Goal: Communication & Community: Answer question/provide support

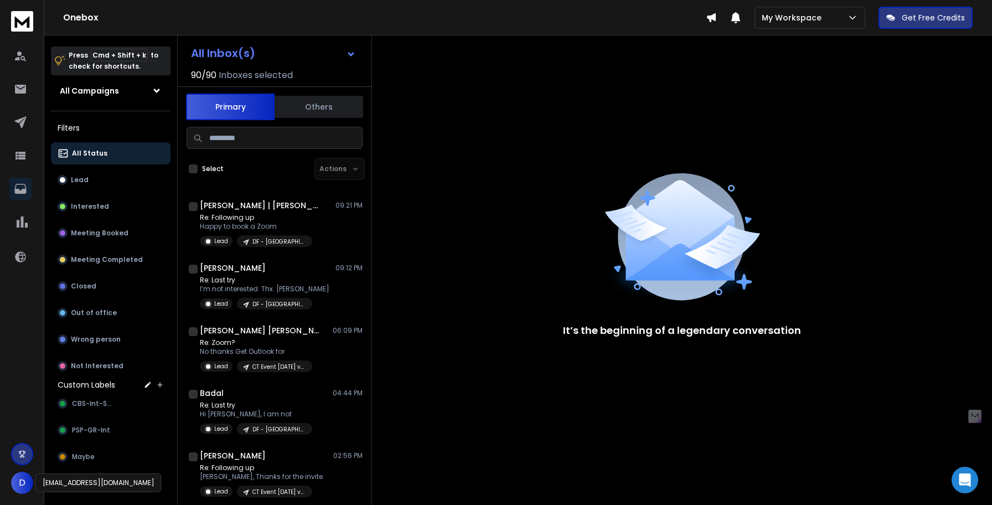
click at [21, 484] on span "D" at bounding box center [22, 482] width 22 height 22
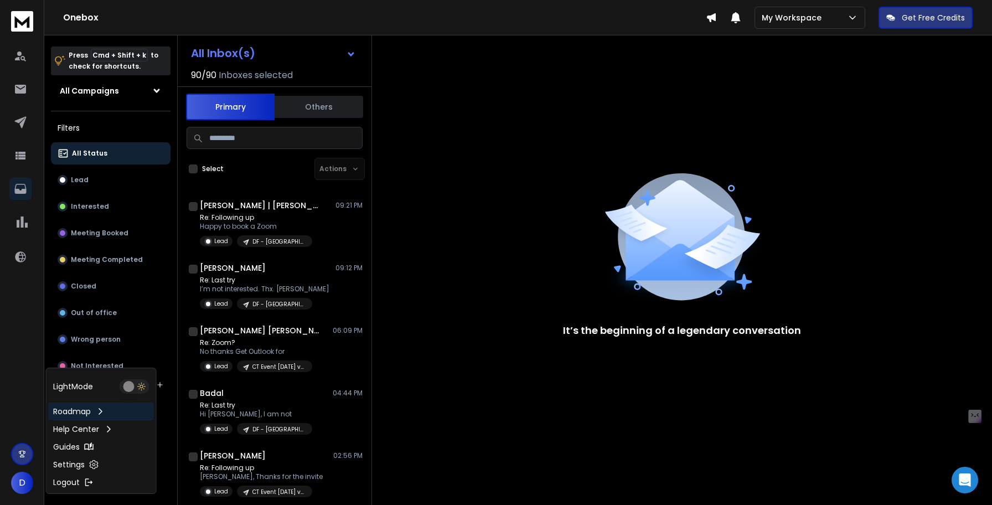
click at [135, 388] on button "button" at bounding box center [135, 386] width 30 height 14
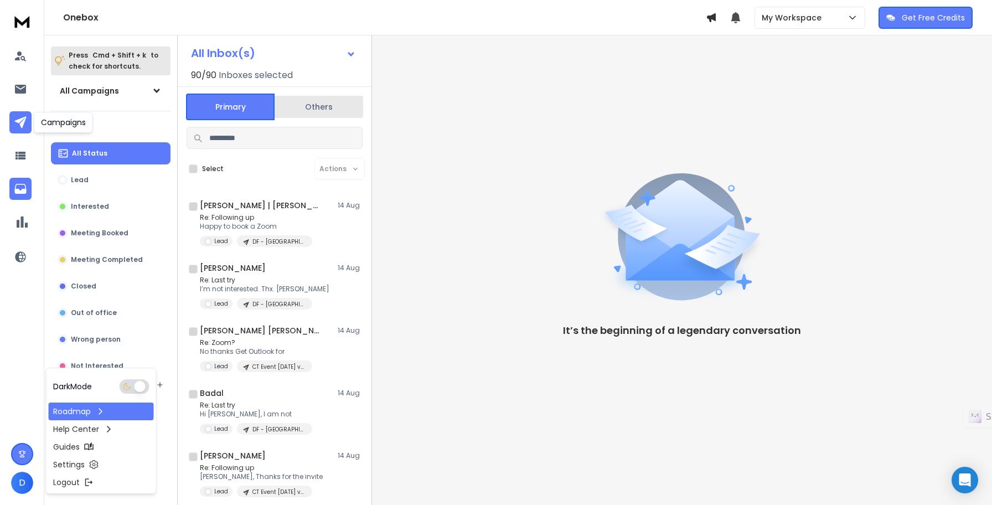
click at [23, 123] on icon at bounding box center [20, 122] width 12 height 12
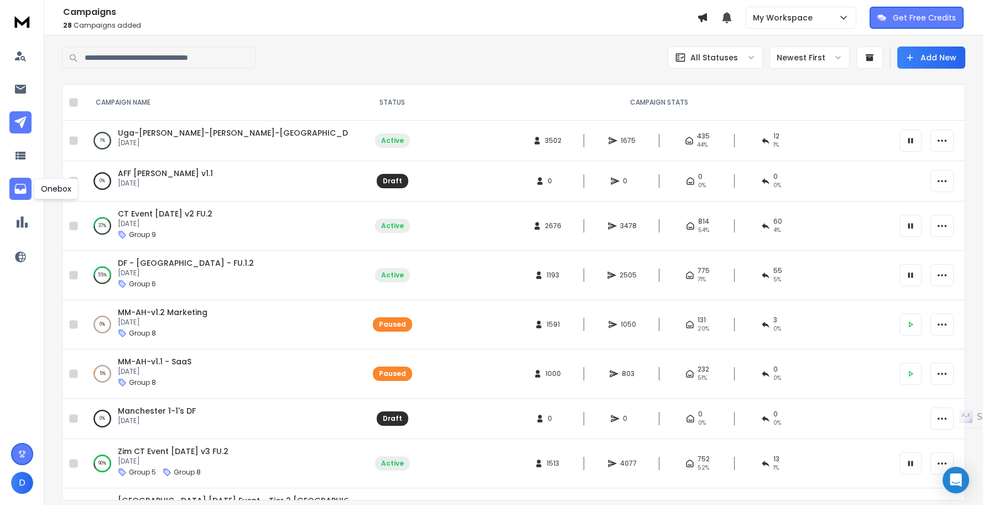
click at [22, 186] on icon at bounding box center [20, 188] width 13 height 13
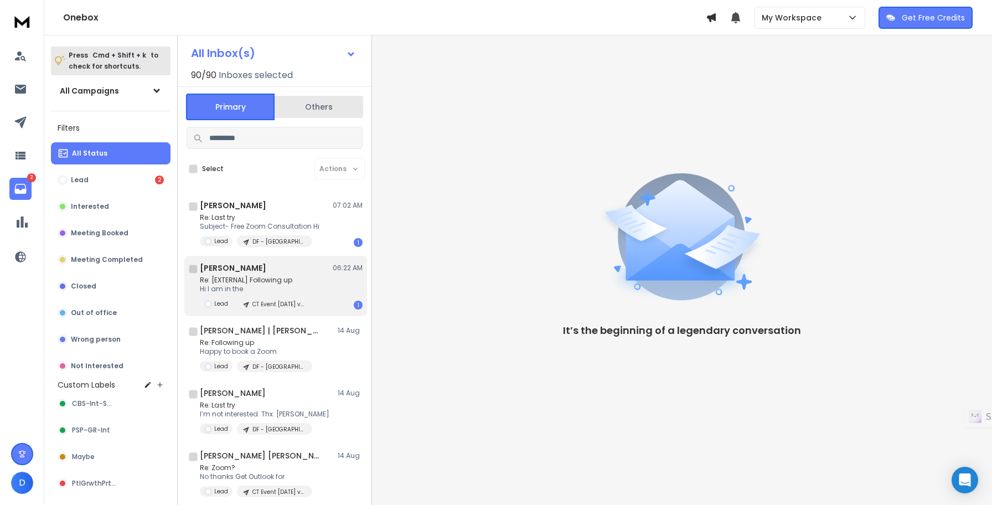
click at [268, 306] on p "CT Event [DATE] v2 FU.2" at bounding box center [278, 304] width 53 height 8
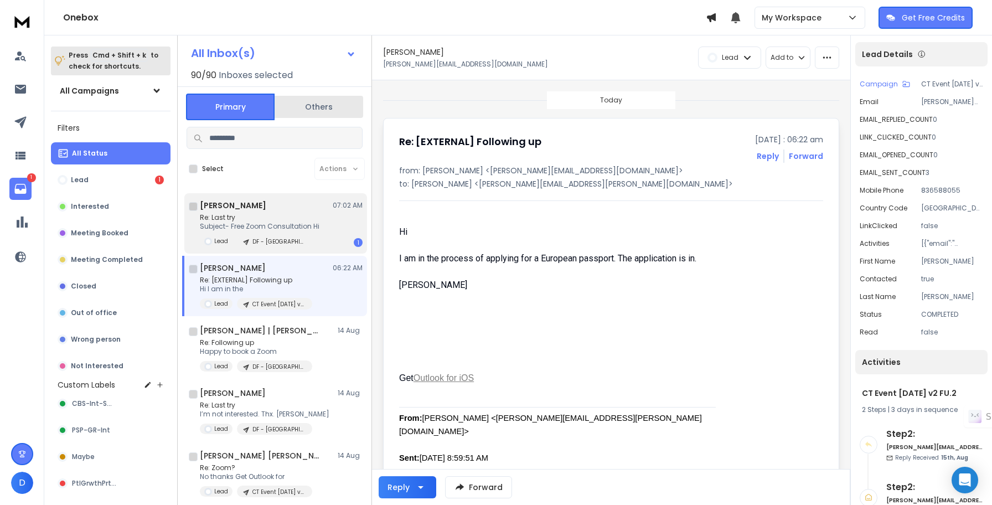
click at [258, 211] on div "[PERSON_NAME] 07:02 AM Re: Last try Subject- Free Zoom Consultation Hi Lead DF …" at bounding box center [281, 223] width 163 height 47
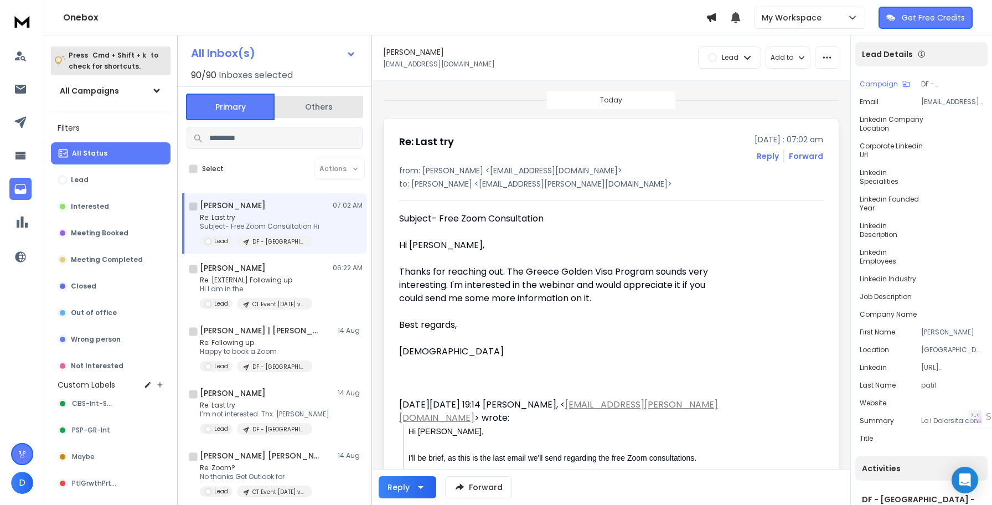
click at [435, 287] on p "Thanks for reaching out. The Greece Golden Visa Program sounds very interesting…" at bounding box center [560, 285] width 323 height 40
click at [18, 120] on icon at bounding box center [20, 122] width 12 height 12
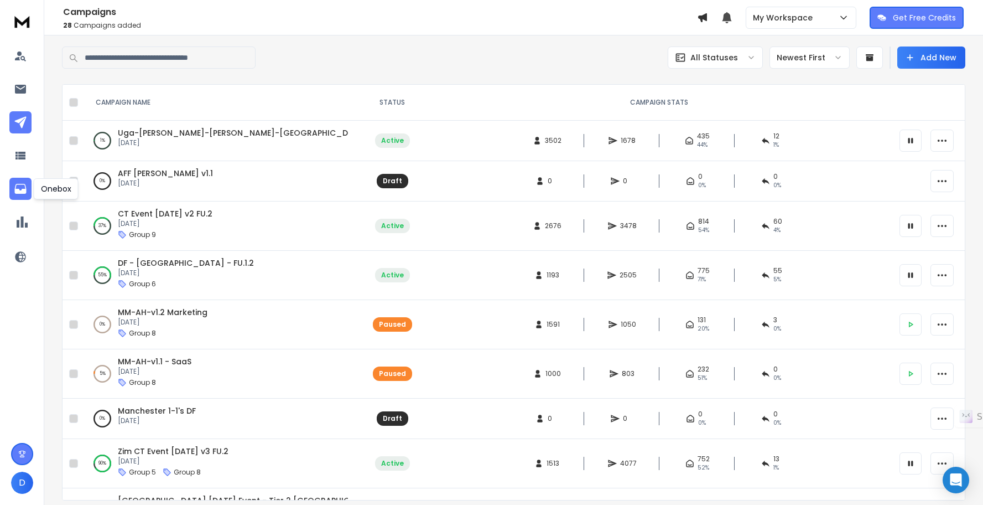
click at [20, 191] on icon at bounding box center [20, 189] width 12 height 10
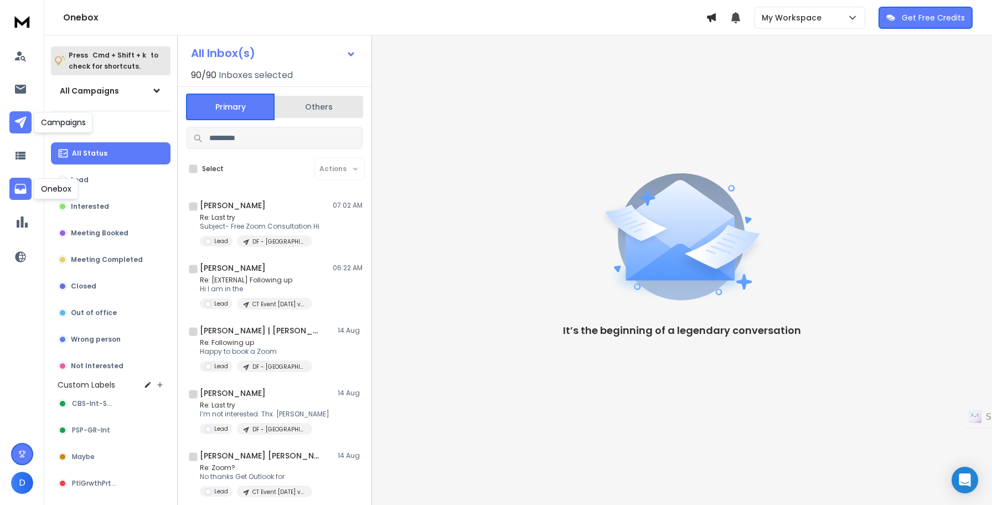
click at [14, 118] on icon at bounding box center [20, 122] width 13 height 13
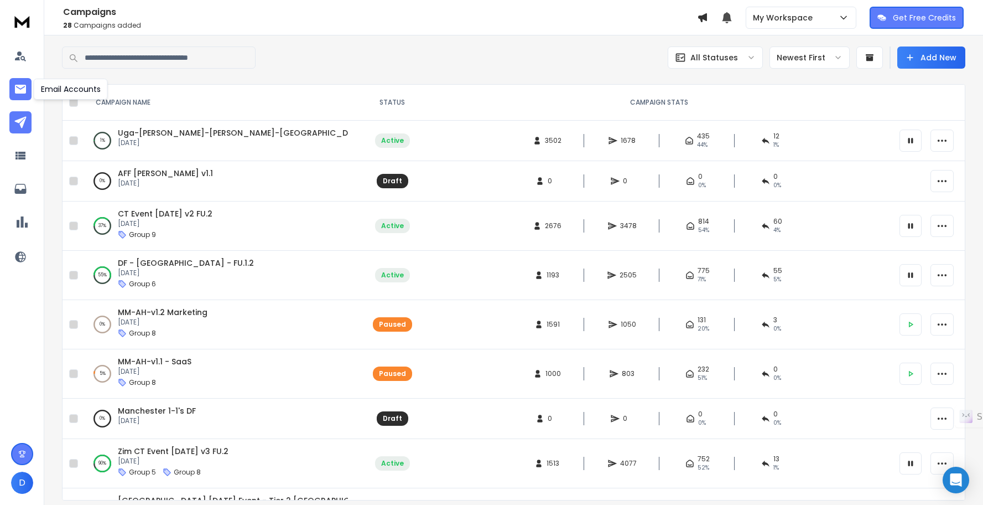
click at [20, 94] on icon at bounding box center [20, 88] width 13 height 13
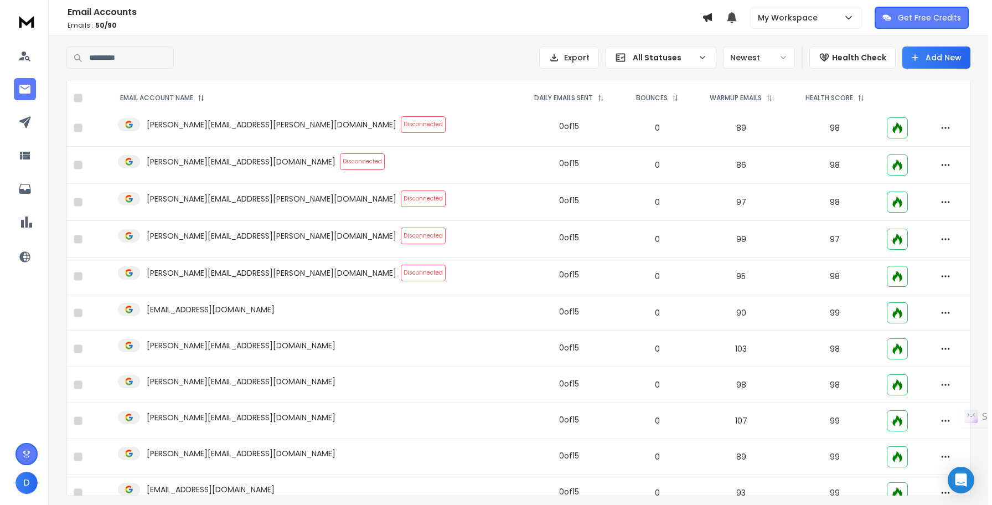
scroll to position [326, 0]
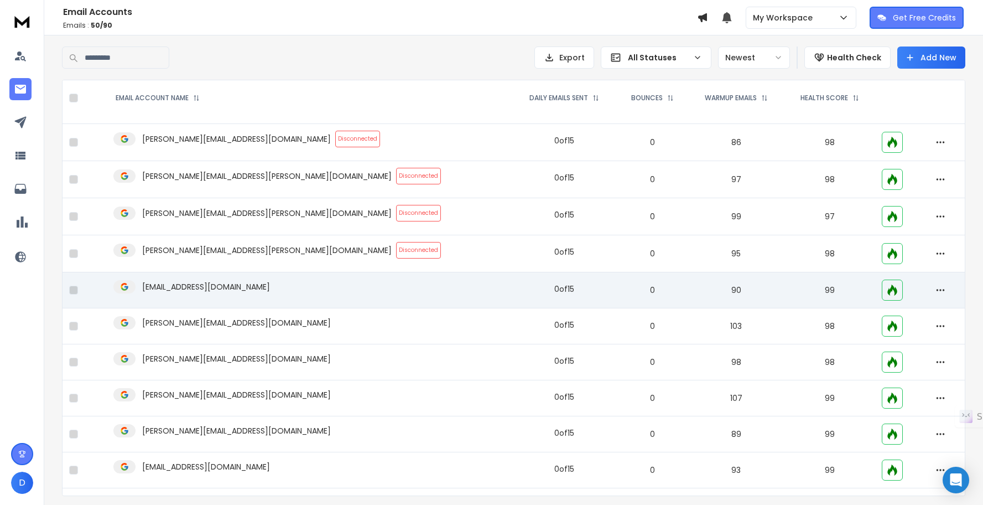
drag, startPoint x: 412, startPoint y: 276, endPoint x: 467, endPoint y: 293, distance: 57.2
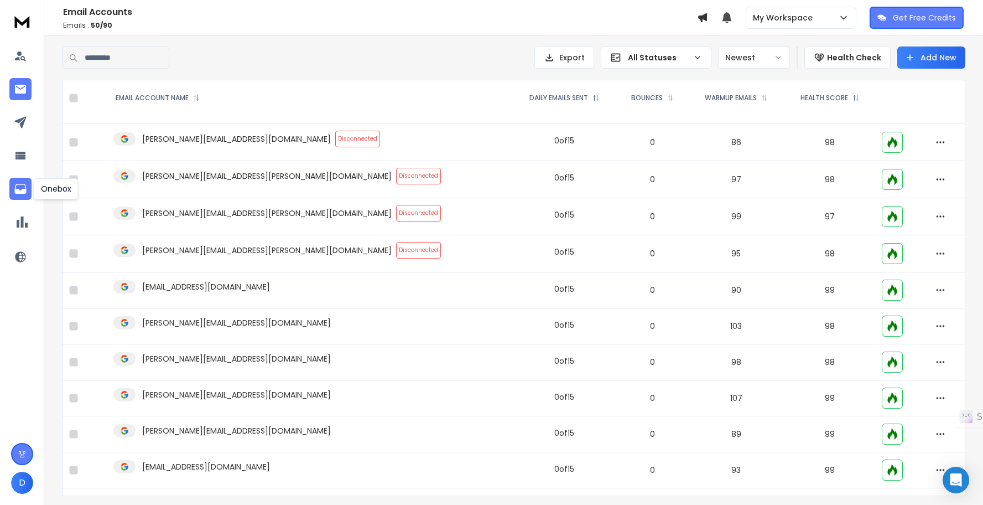
click at [23, 188] on icon at bounding box center [20, 188] width 13 height 13
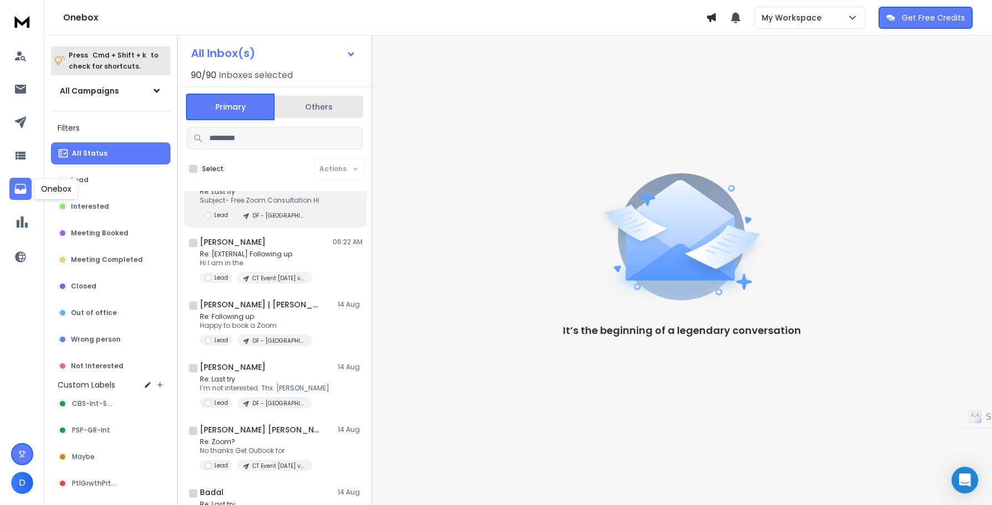
scroll to position [37, 0]
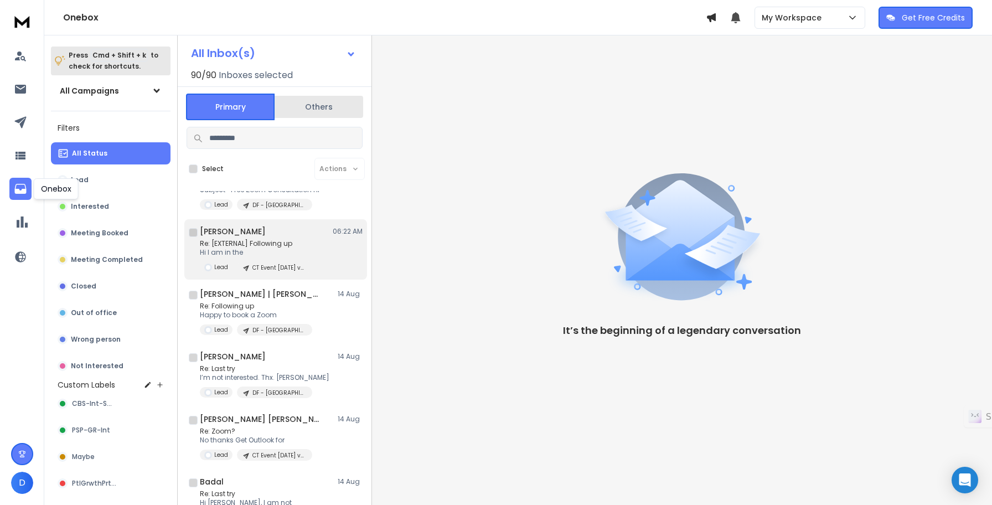
click at [282, 236] on div "[PERSON_NAME] 06:22 AM" at bounding box center [281, 231] width 163 height 11
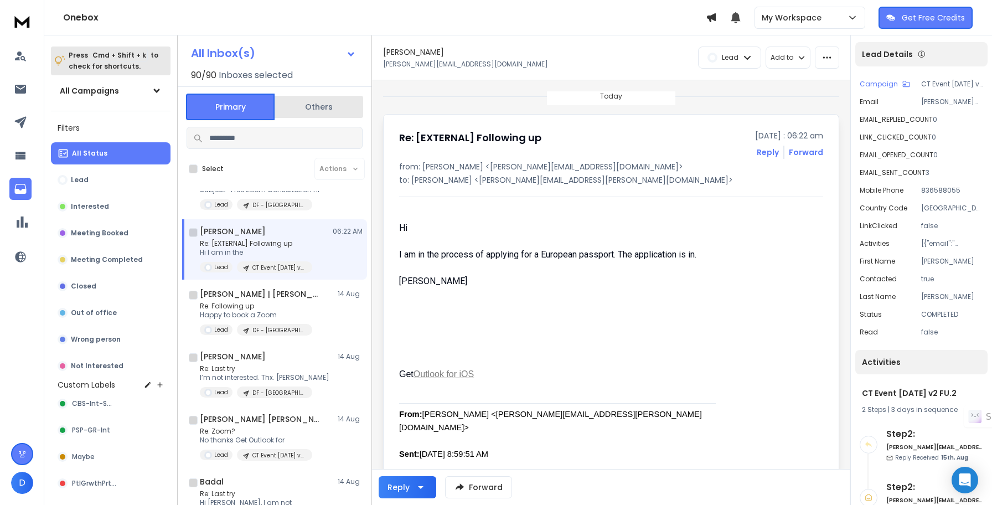
scroll to position [0, 0]
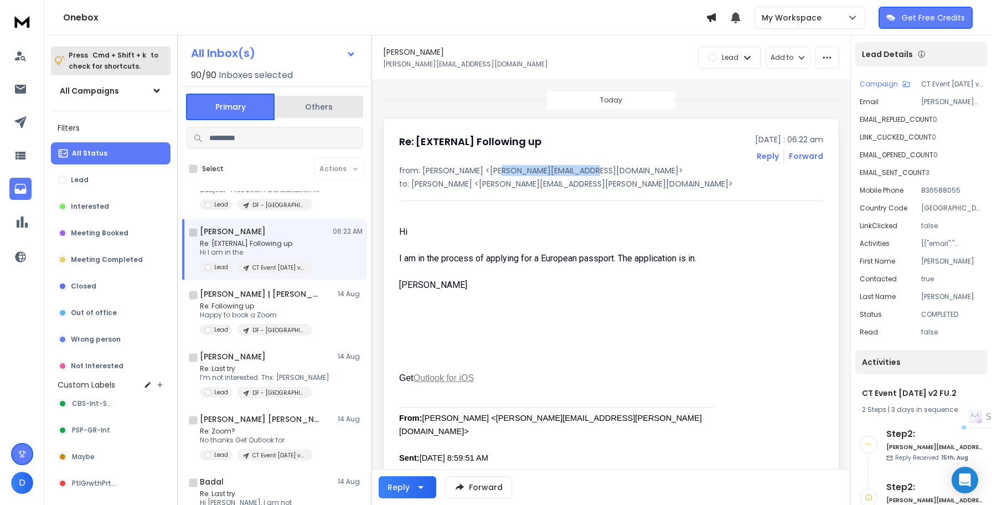
drag, startPoint x: 502, startPoint y: 170, endPoint x: 592, endPoint y: 172, distance: 89.7
click at [592, 172] on p "from: [PERSON_NAME] <[PERSON_NAME][EMAIL_ADDRESS][DOMAIN_NAME]>" at bounding box center [611, 170] width 424 height 11
copy p "[DOMAIN_NAME]"
click at [766, 154] on button "Reply" at bounding box center [767, 156] width 22 height 11
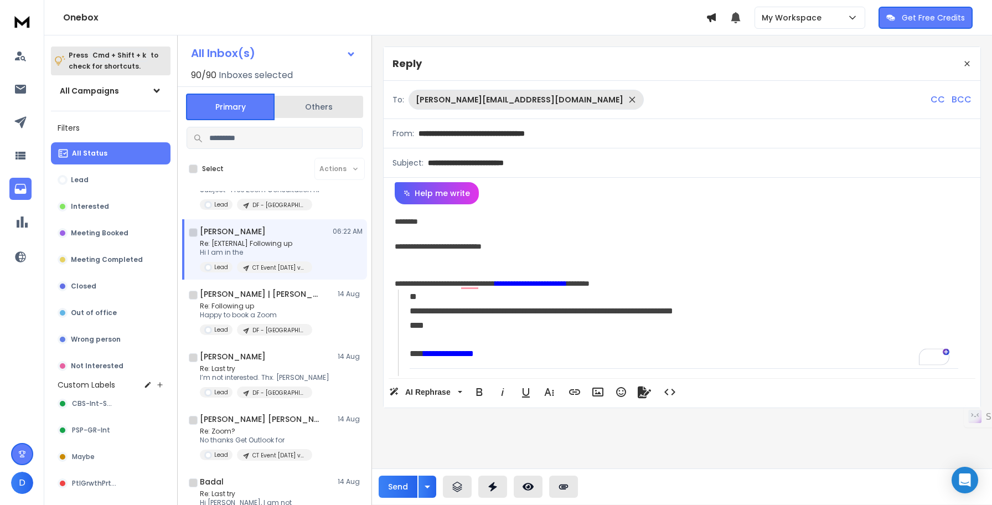
click at [442, 249] on div "**********" at bounding box center [672, 246] width 554 height 12
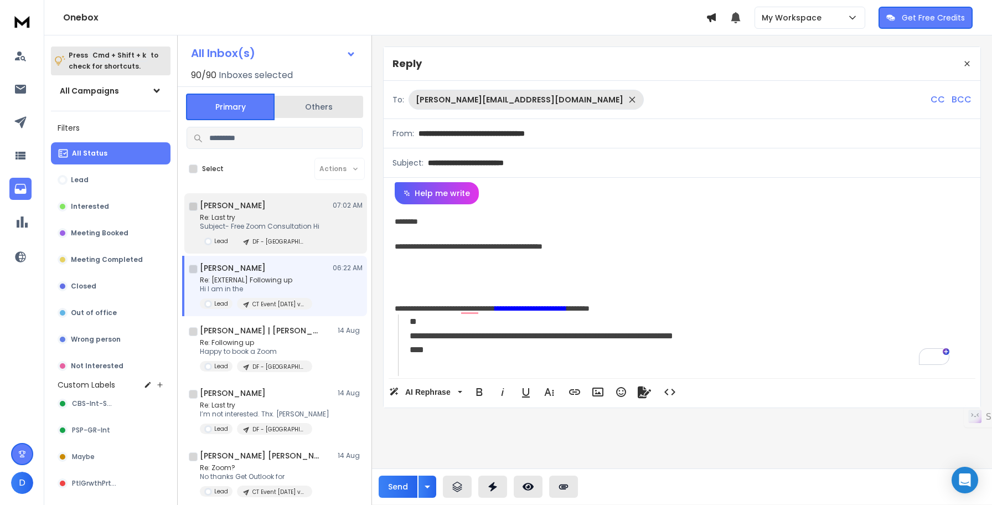
click at [252, 217] on p "Re: Last try" at bounding box center [260, 217] width 120 height 9
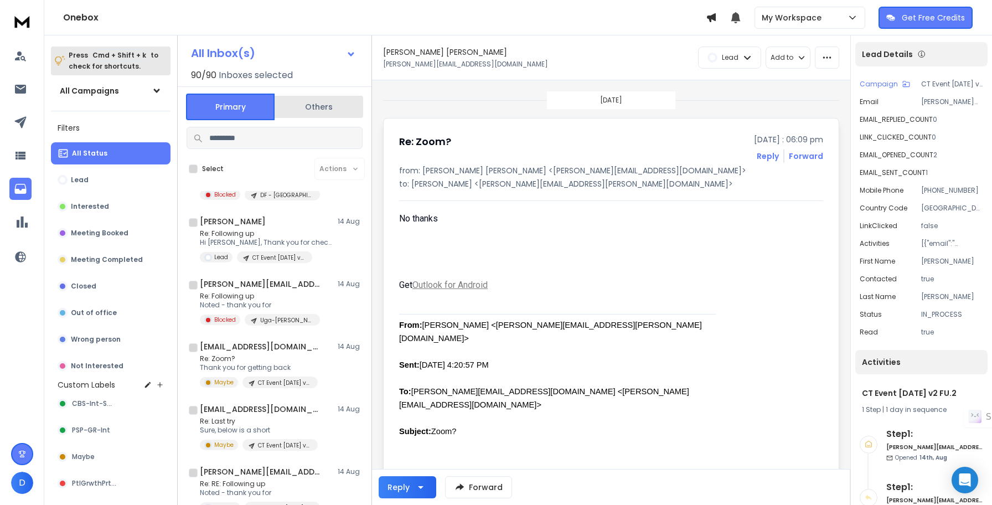
scroll to position [733, 0]
click at [277, 250] on div "Re: Following up Hi [PERSON_NAME], Thank you for checking Lead CT Event [DATE] …" at bounding box center [266, 248] width 133 height 34
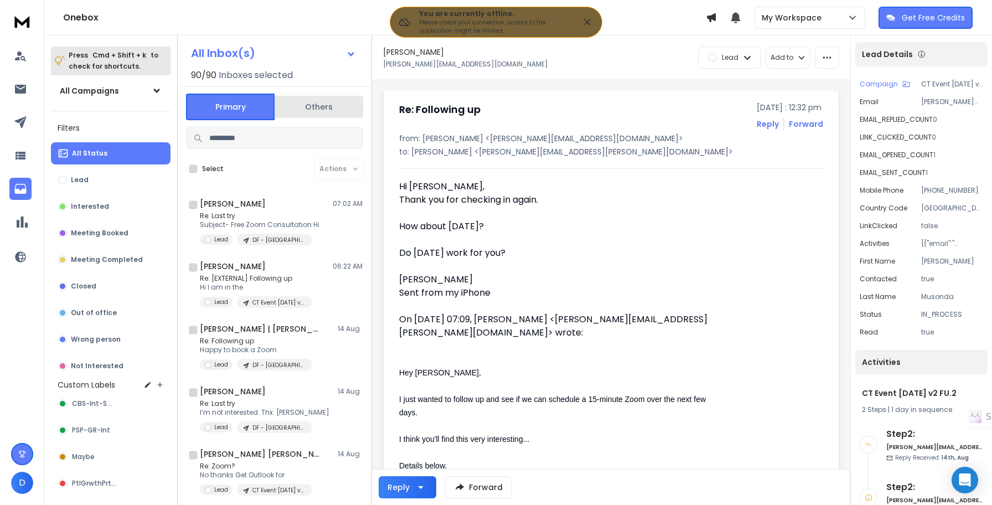
scroll to position [0, 0]
click at [20, 120] on icon at bounding box center [20, 122] width 12 height 12
